Goal: Task Accomplishment & Management: Use online tool/utility

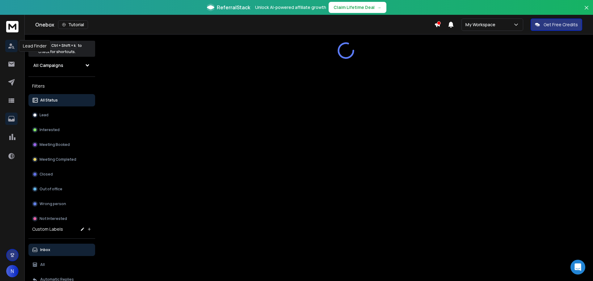
click at [5, 48] on link at bounding box center [11, 46] width 12 height 12
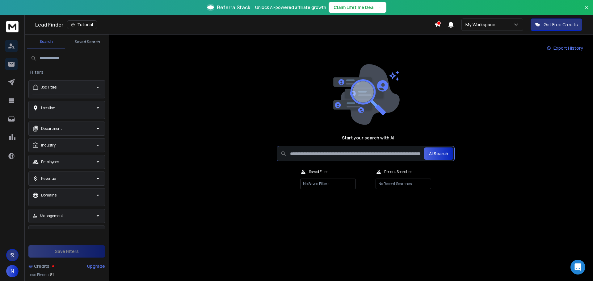
click at [6, 68] on link at bounding box center [11, 64] width 12 height 12
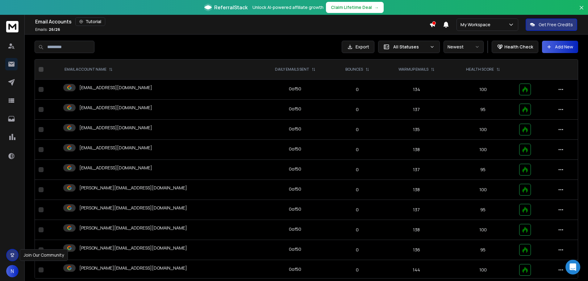
click at [10, 276] on span "N" at bounding box center [12, 271] width 12 height 12
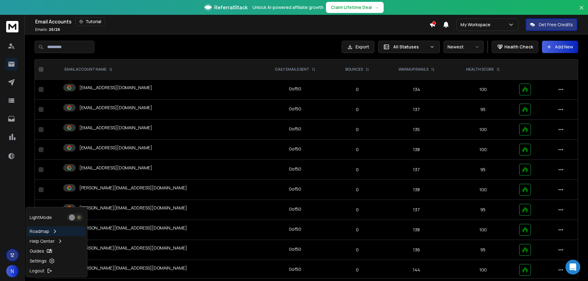
click at [38, 269] on p "Logout" at bounding box center [37, 271] width 15 height 6
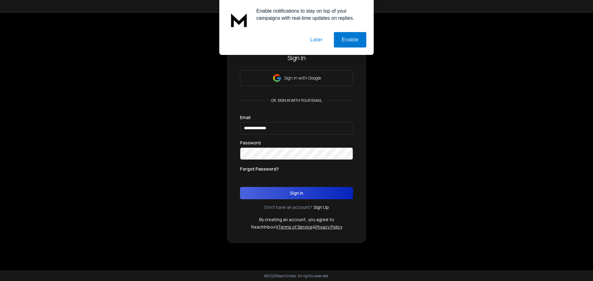
click at [280, 127] on input "**********" at bounding box center [296, 128] width 113 height 12
type input "**********"
click at [300, 193] on button "Sign In" at bounding box center [296, 193] width 113 height 12
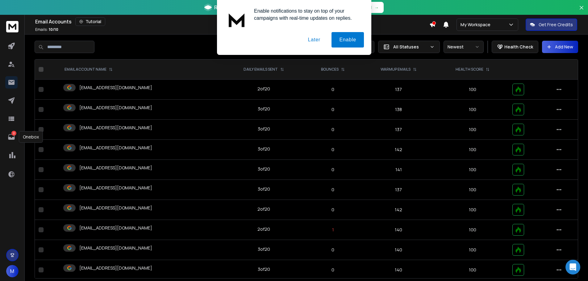
click at [13, 137] on icon at bounding box center [11, 136] width 7 height 7
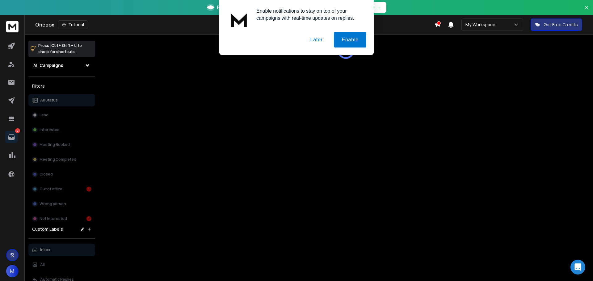
click at [68, 190] on div "All Status Lead Interested Meeting Booked Meeting Completed Closed Out of offic…" at bounding box center [61, 159] width 67 height 131
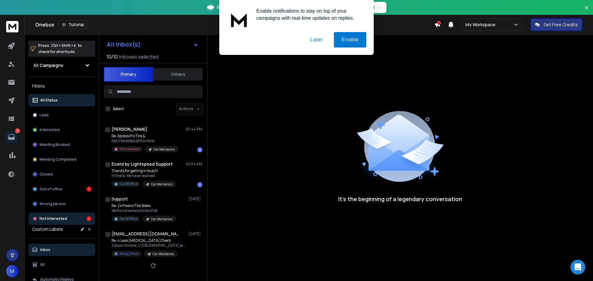
click at [64, 217] on p "Not Interested" at bounding box center [53, 219] width 27 height 5
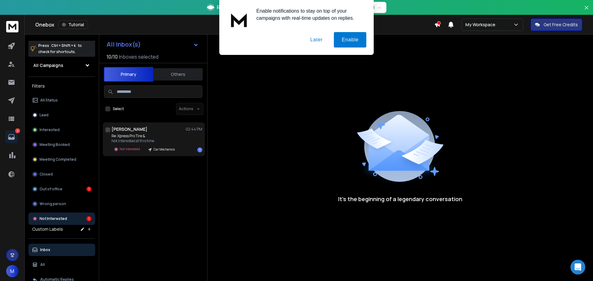
click at [171, 138] on p "Re: Xpress Pro Tire &" at bounding box center [144, 136] width 67 height 5
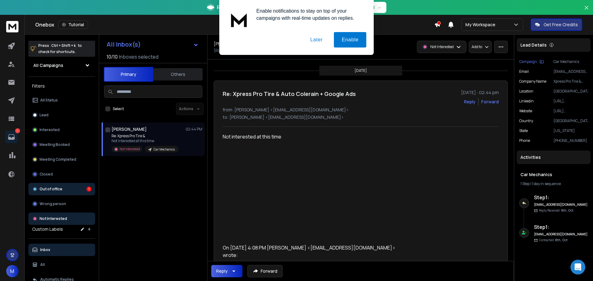
click at [63, 189] on button "Out of office 1" at bounding box center [61, 189] width 67 height 12
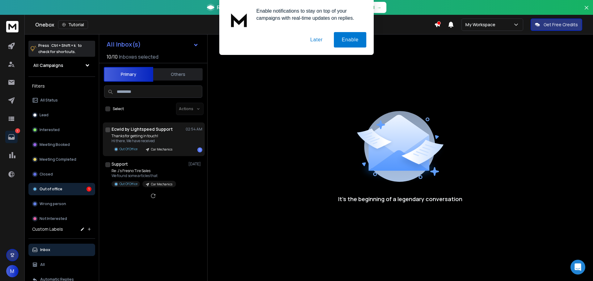
click at [157, 132] on h1 "Ecwid by Lightspeed Support" at bounding box center [141, 129] width 61 height 6
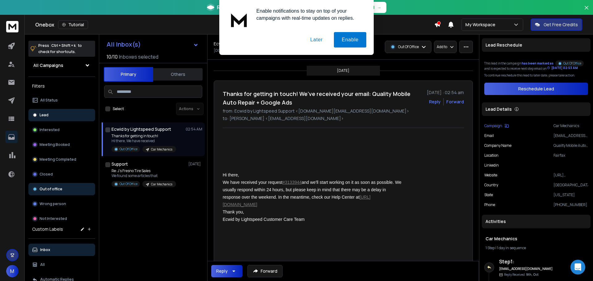
click at [49, 113] on button "Lead" at bounding box center [61, 115] width 67 height 12
